Goal: Find contact information: Find contact information

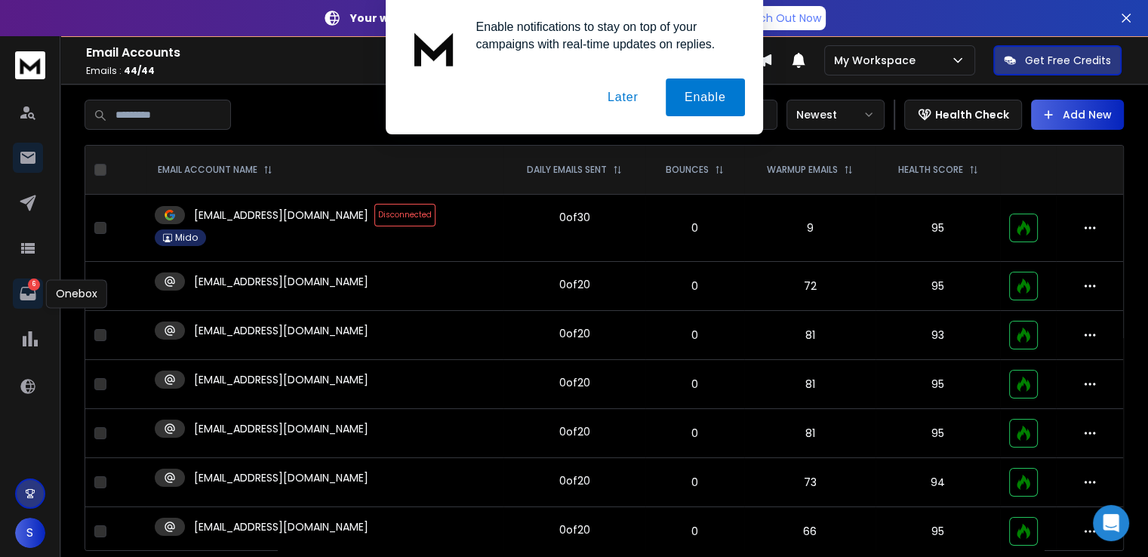
click at [32, 300] on icon at bounding box center [28, 294] width 16 height 14
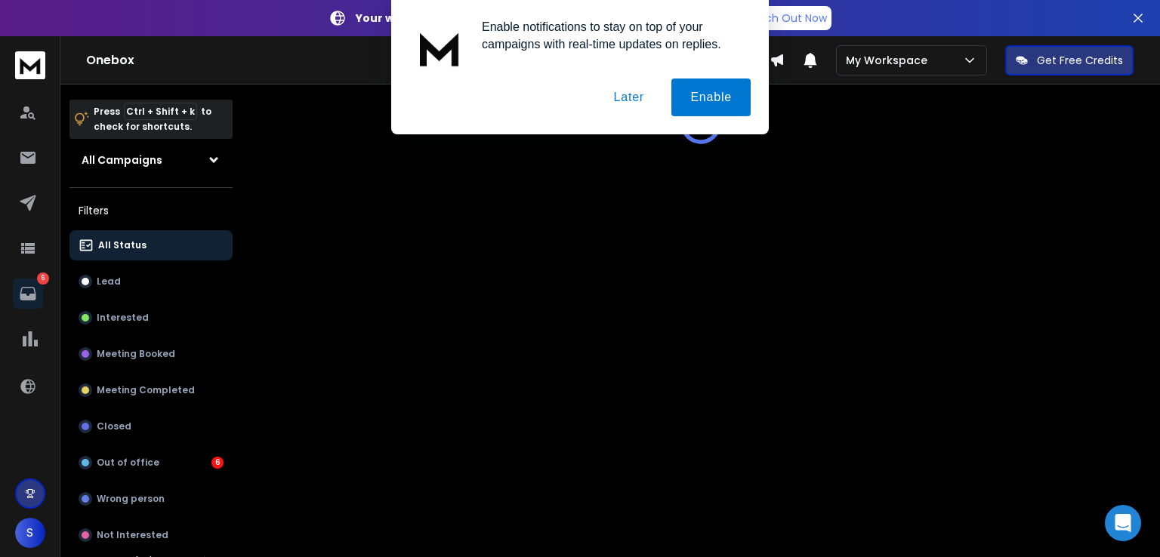
click at [632, 103] on button "Later" at bounding box center [628, 98] width 68 height 38
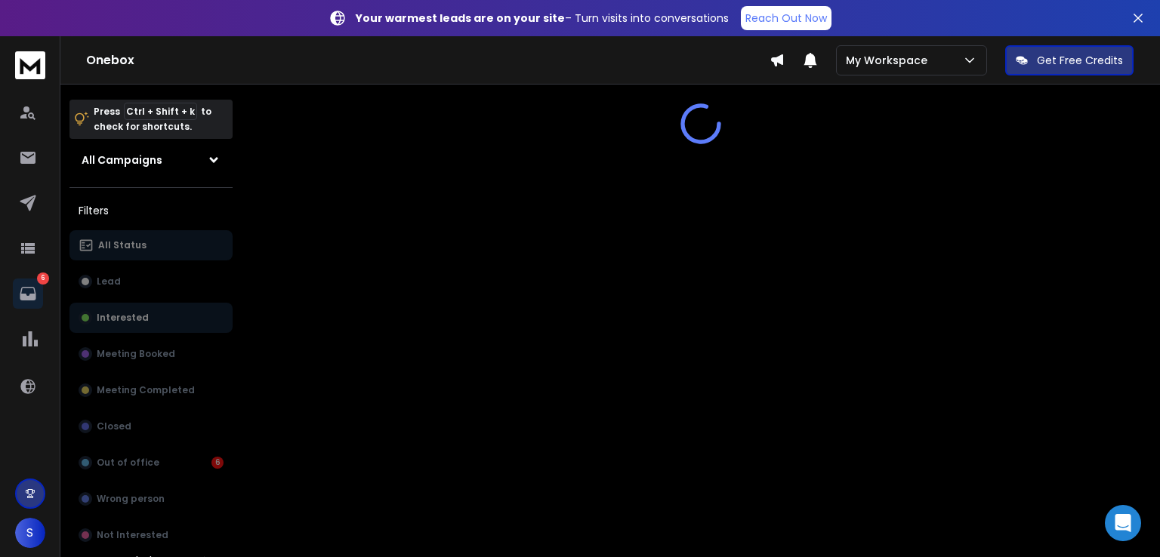
click at [124, 319] on div "All Status Lead Interested Meeting Booked Meeting Completed Closed Out of offic…" at bounding box center [150, 390] width 163 height 320
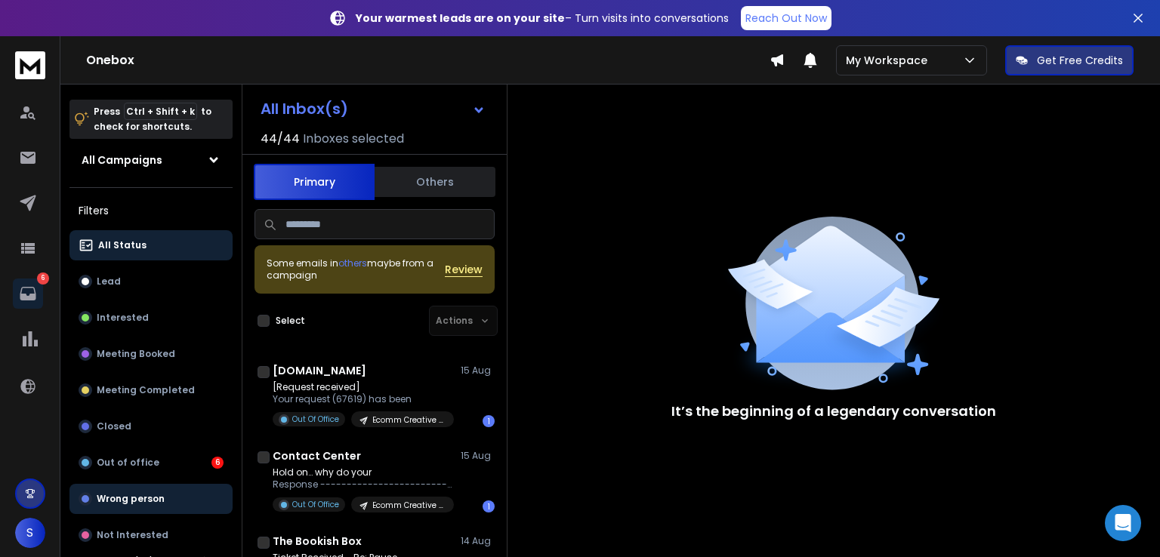
click at [160, 496] on p "Wrong person" at bounding box center [131, 499] width 68 height 12
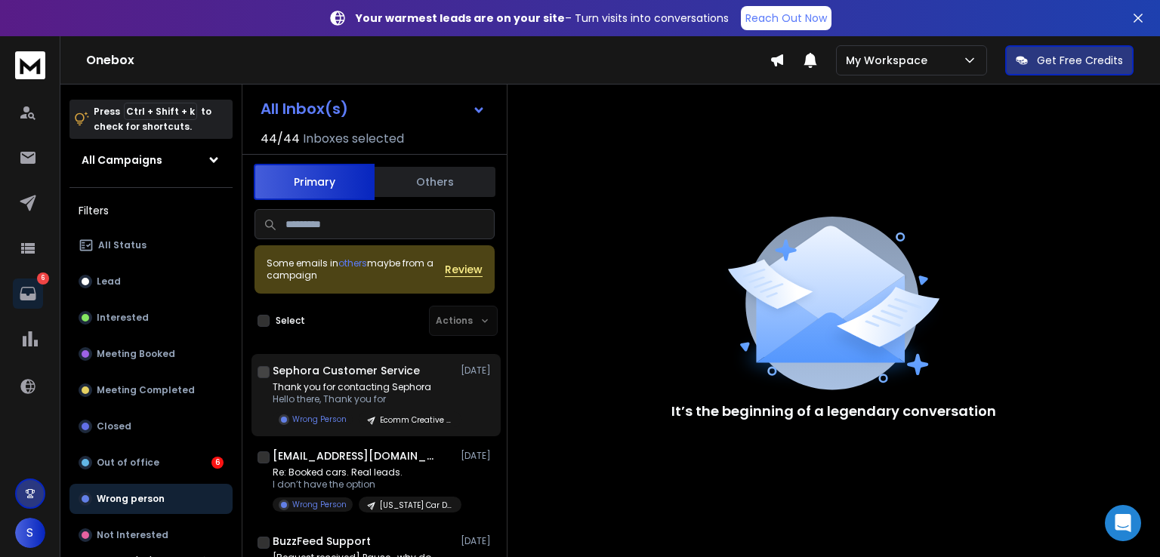
click at [373, 394] on p "Hello there, Thank you for" at bounding box center [363, 399] width 181 height 12
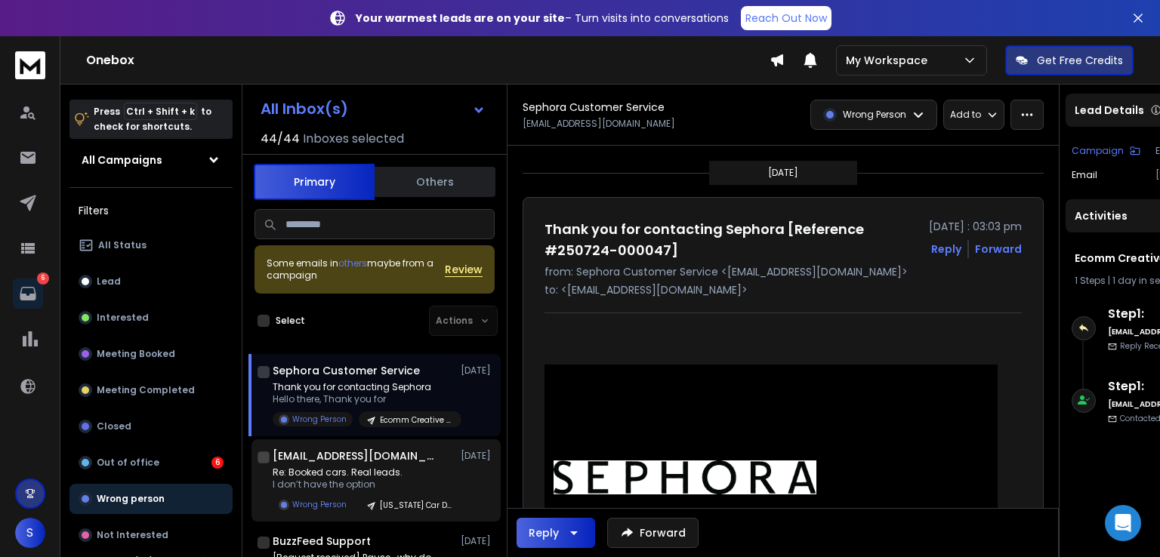
click at [373, 463] on h1 "[EMAIL_ADDRESS][DOMAIN_NAME]" at bounding box center [356, 455] width 166 height 15
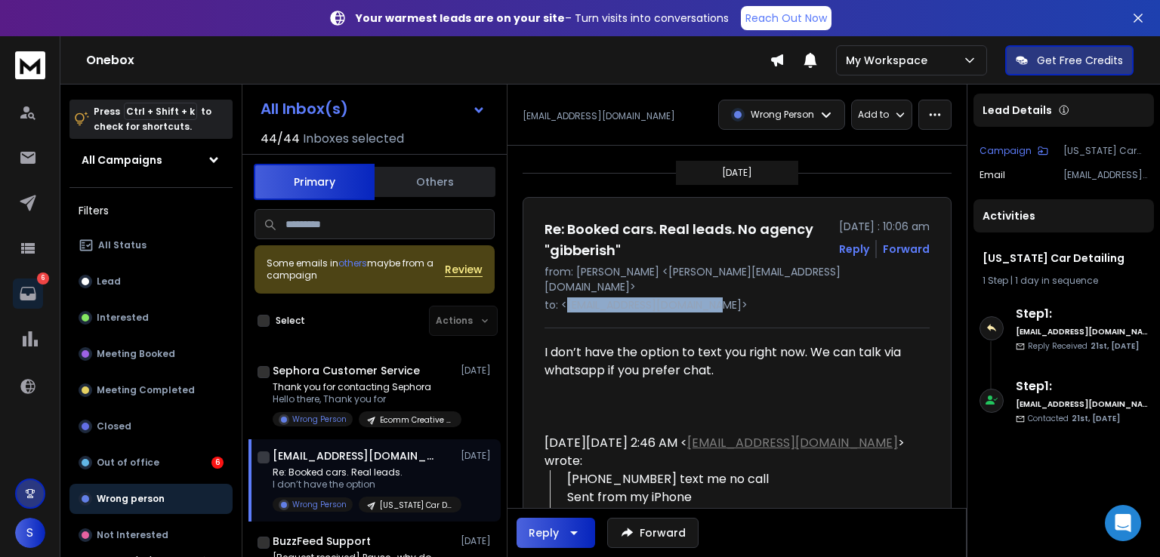
drag, startPoint x: 716, startPoint y: 287, endPoint x: 566, endPoint y: 292, distance: 149.6
click at [566, 297] on p "to: <[EMAIL_ADDRESS][DOMAIN_NAME]>" at bounding box center [736, 304] width 385 height 15
copy p "[EMAIL_ADDRESS][DOMAIN_NAME]"
